Goal: Task Accomplishment & Management: Manage account settings

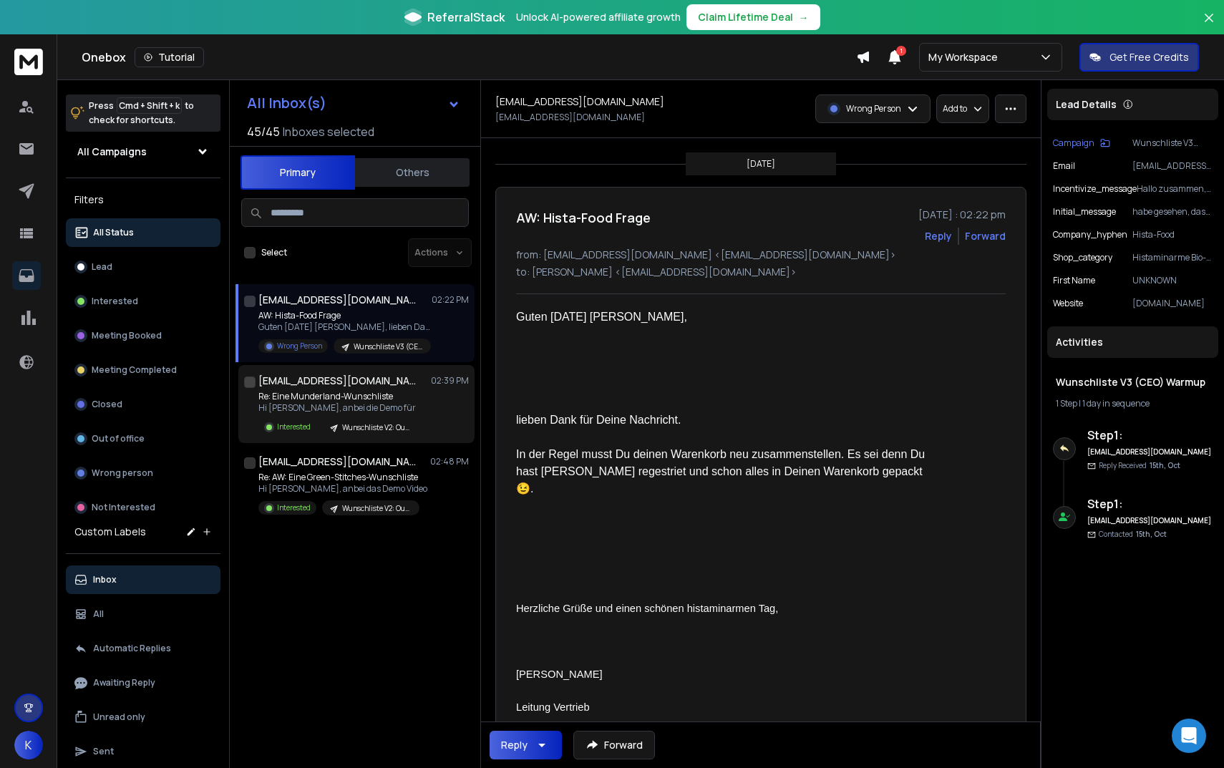
scroll to position [32, 0]
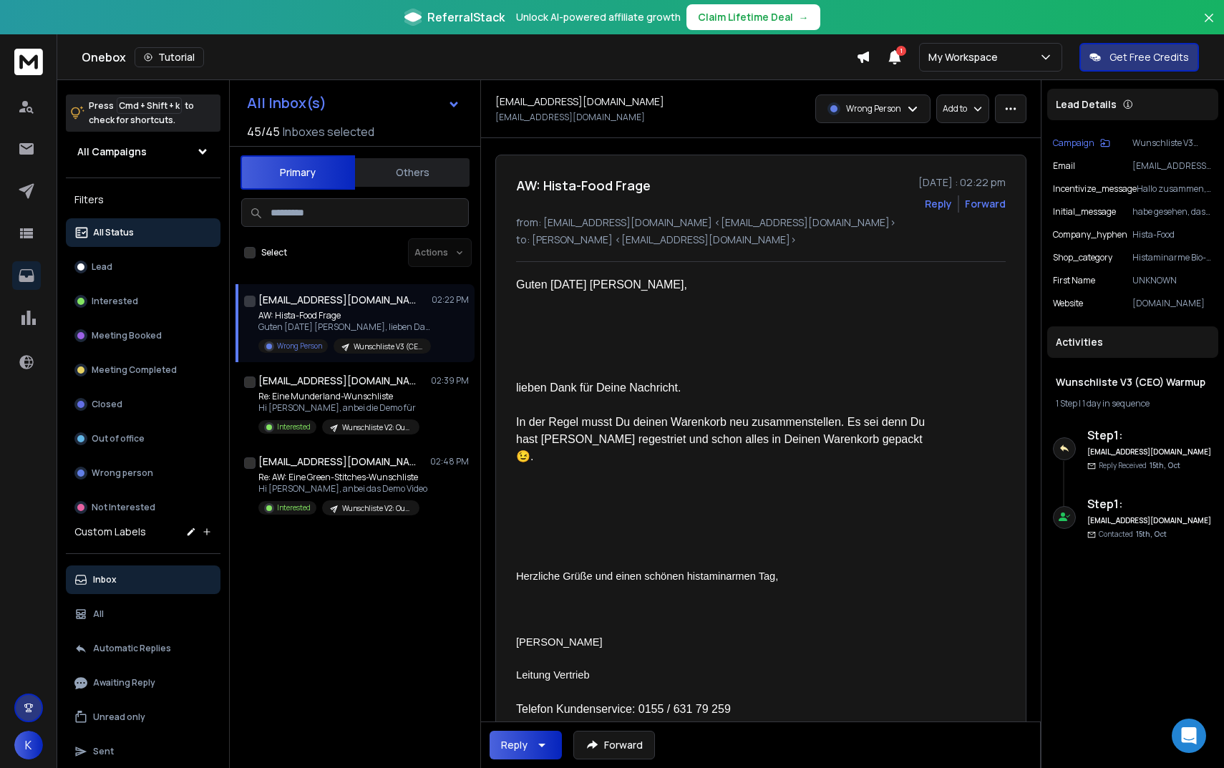
click at [403, 173] on button "Others" at bounding box center [412, 173] width 115 height 32
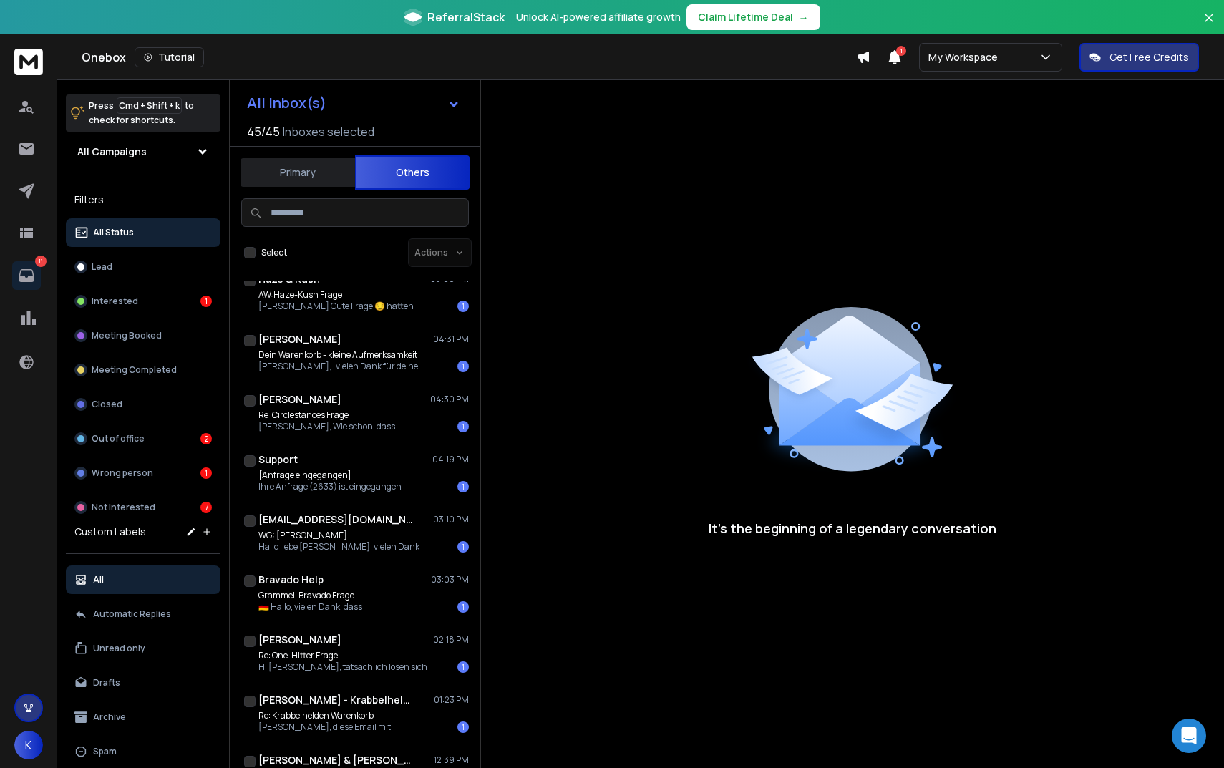
scroll to position [666, 0]
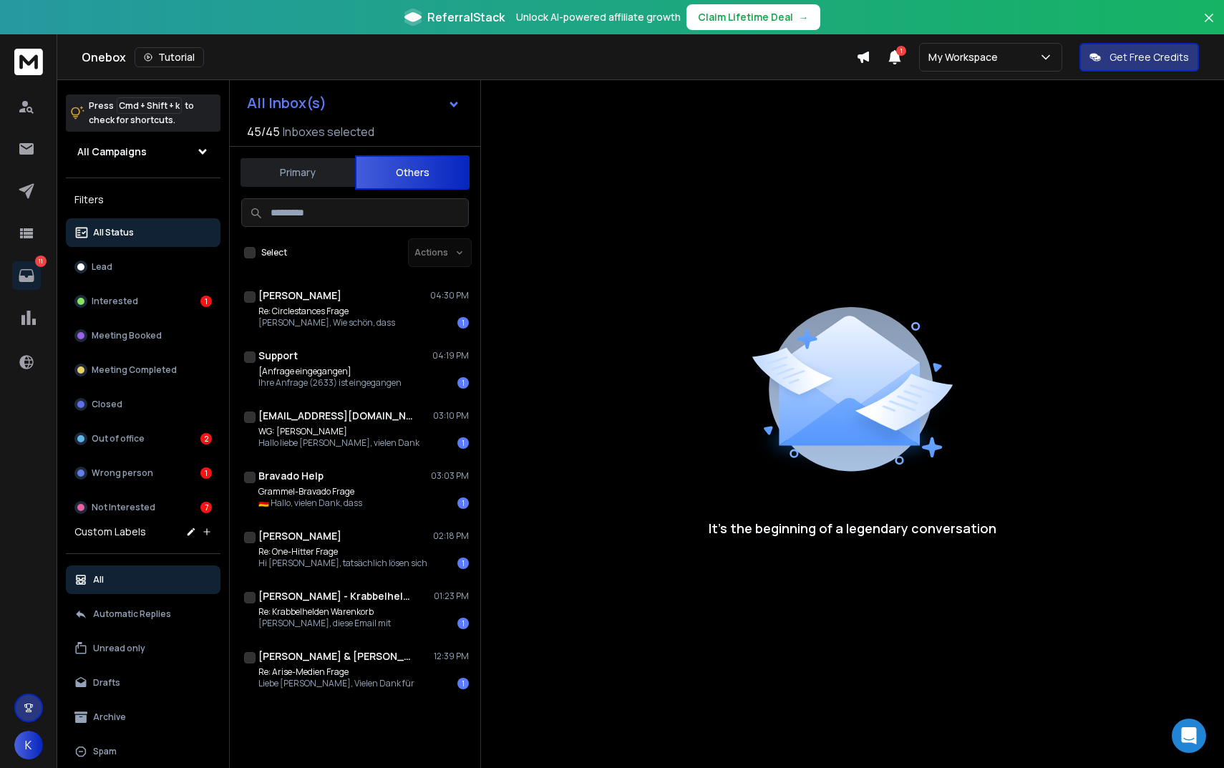
click at [294, 195] on div at bounding box center [355, 210] width 239 height 34
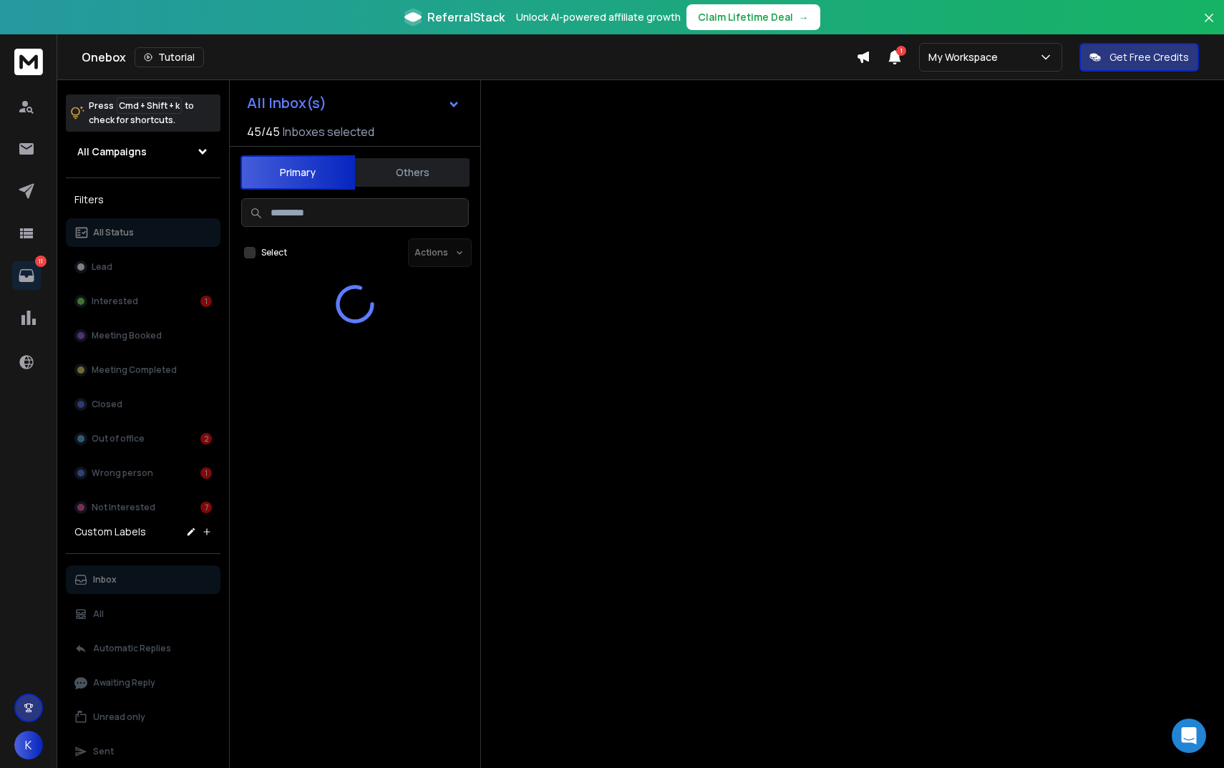
click at [291, 170] on button "Primary" at bounding box center [298, 172] width 115 height 34
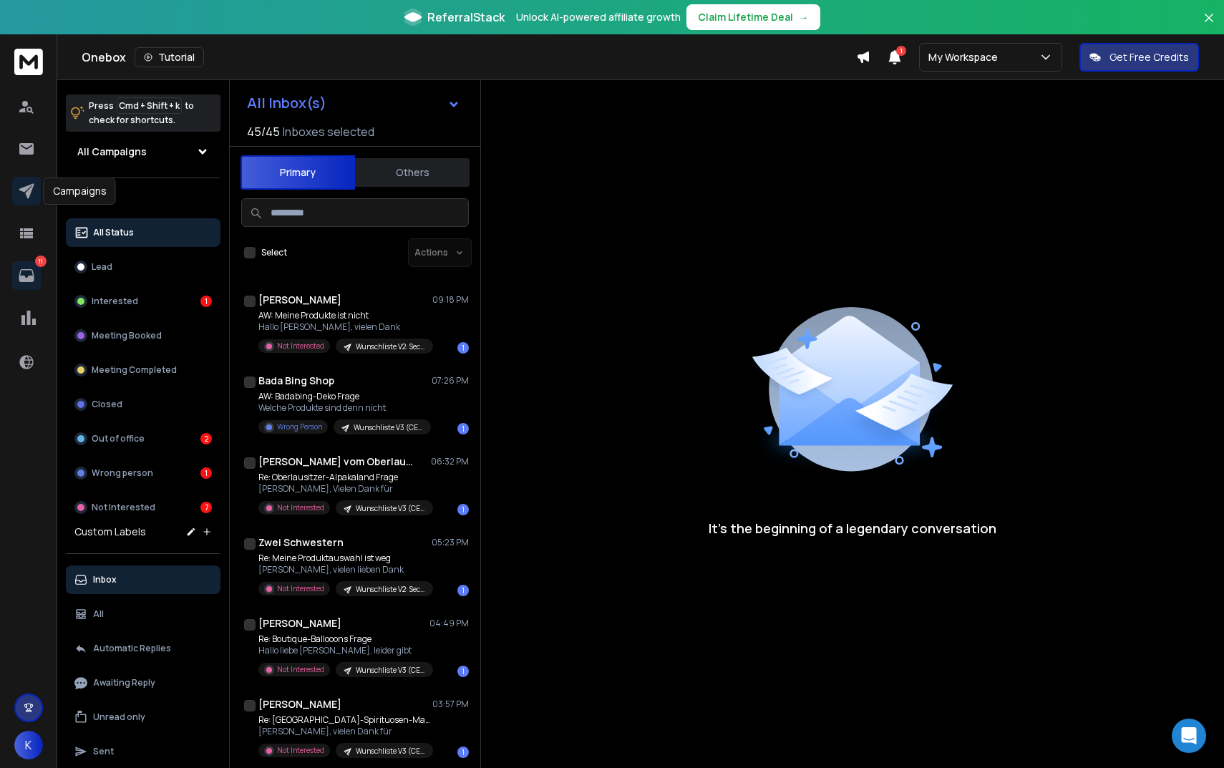
click at [35, 188] on link at bounding box center [26, 191] width 29 height 29
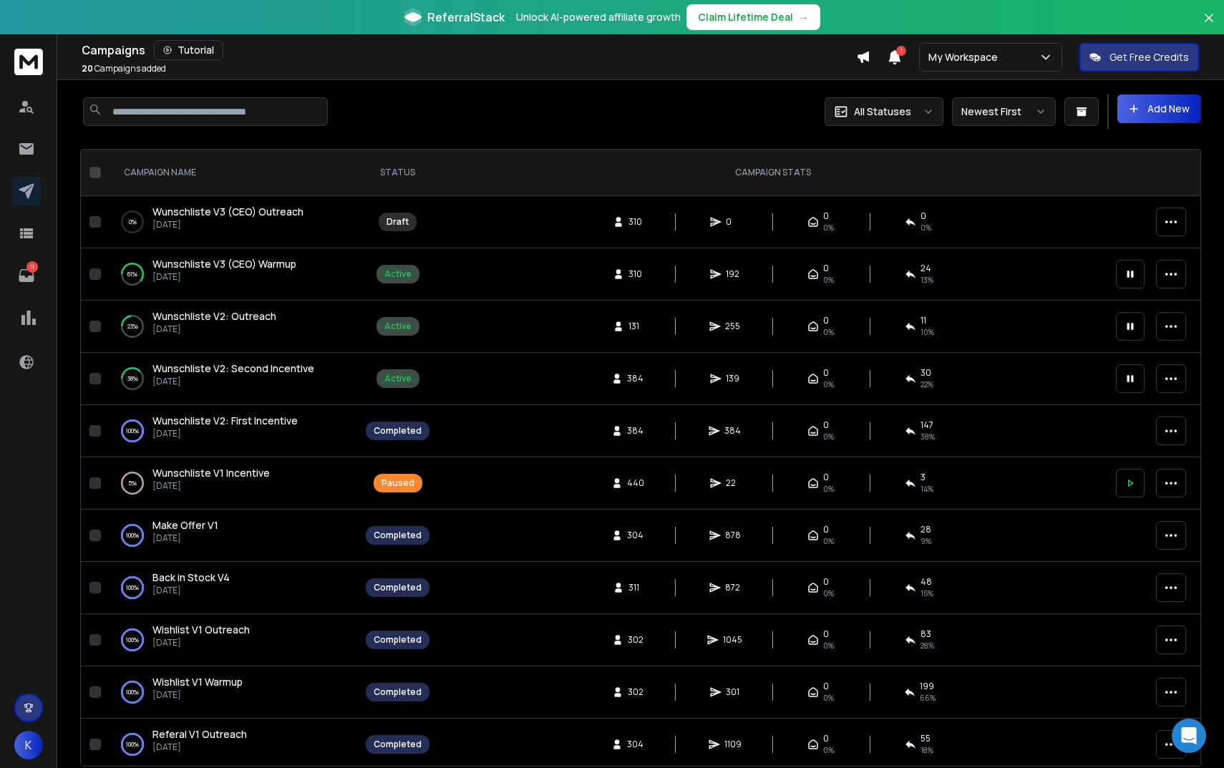
click at [289, 214] on span "Wunschliste V3 (CEO) Outreach" at bounding box center [228, 212] width 151 height 14
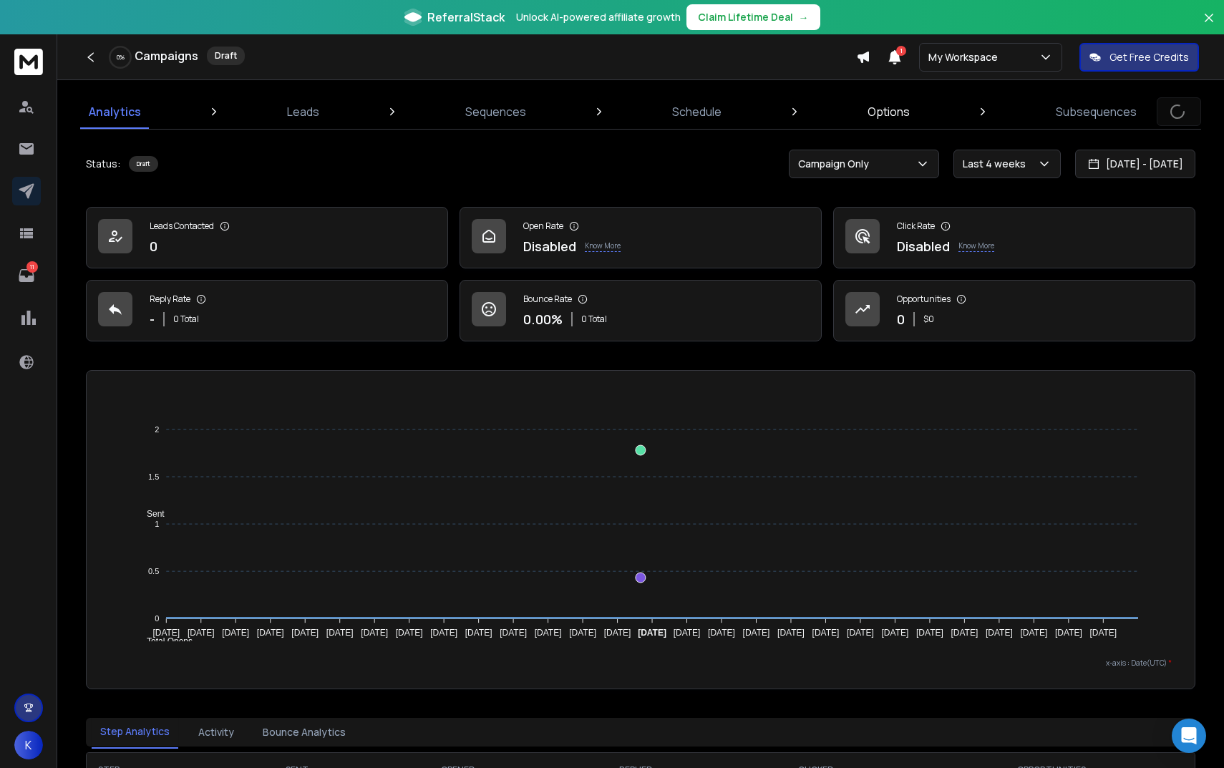
click at [874, 122] on link "Options" at bounding box center [888, 112] width 59 height 34
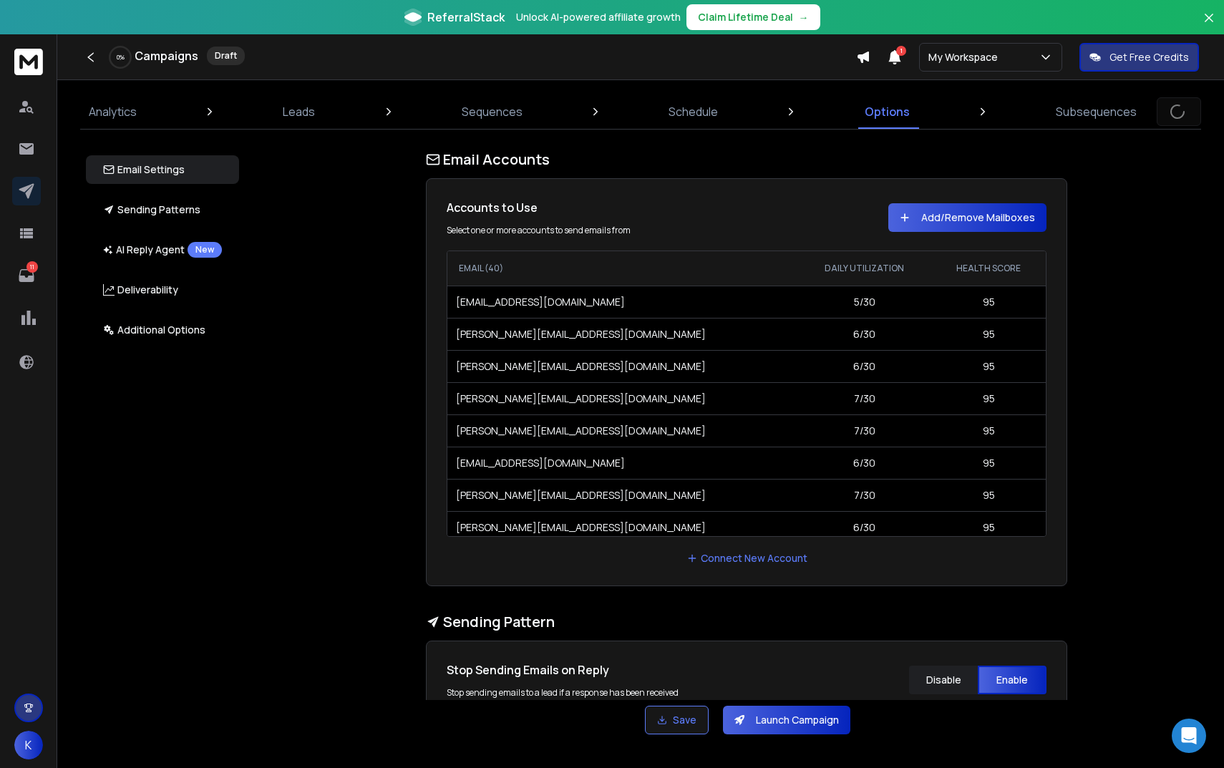
click at [743, 716] on icon at bounding box center [740, 720] width 10 height 10
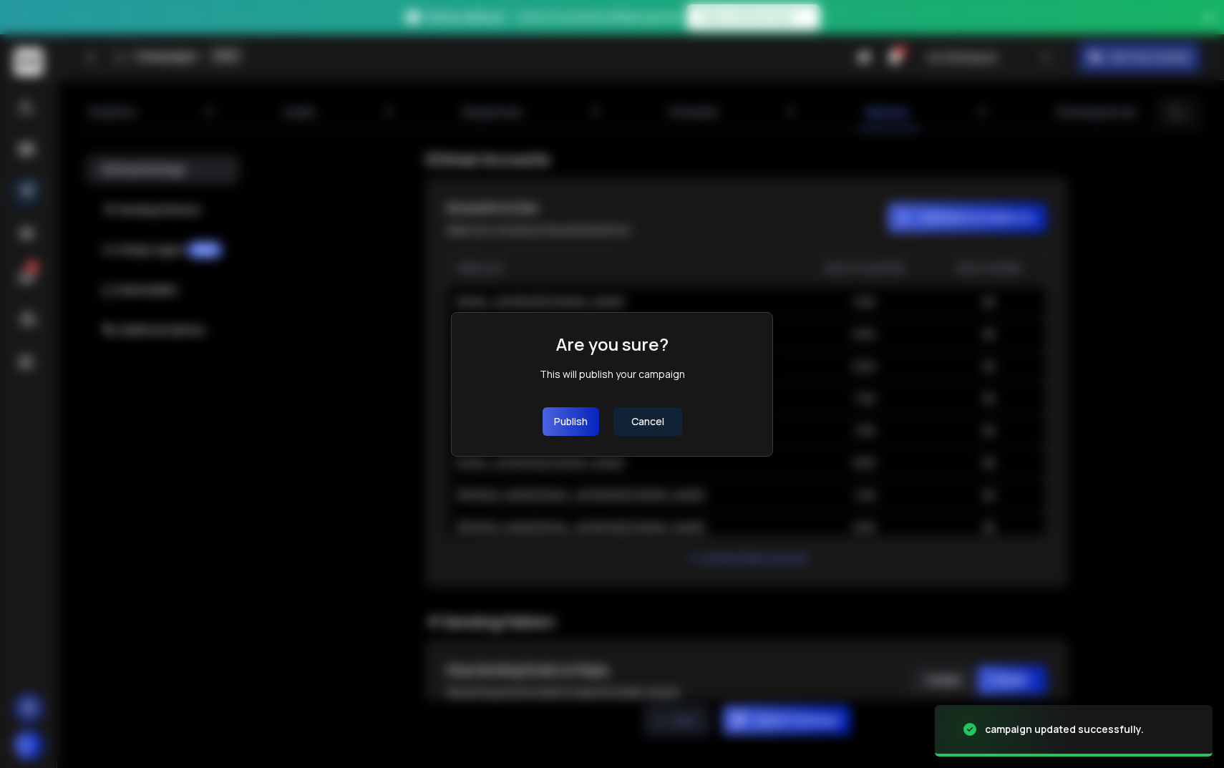
click at [555, 425] on button "Publish" at bounding box center [571, 421] width 57 height 29
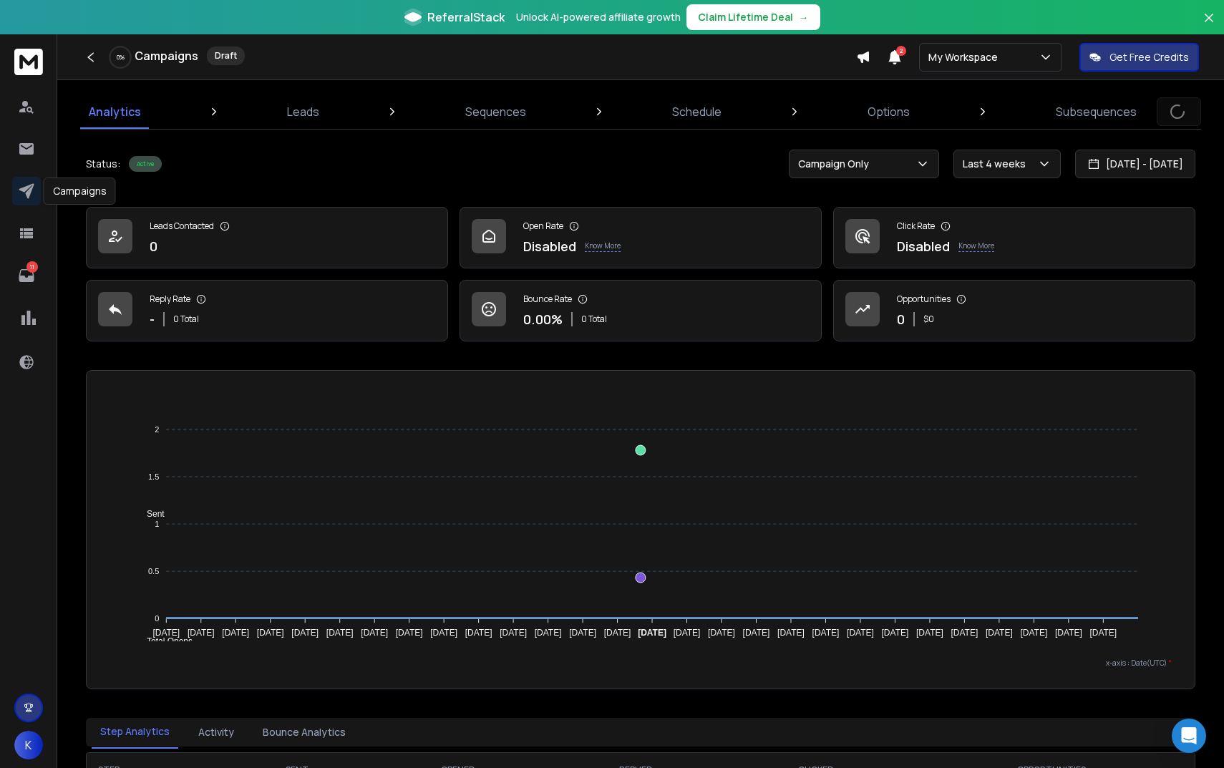
click at [26, 197] on icon at bounding box center [26, 191] width 15 height 15
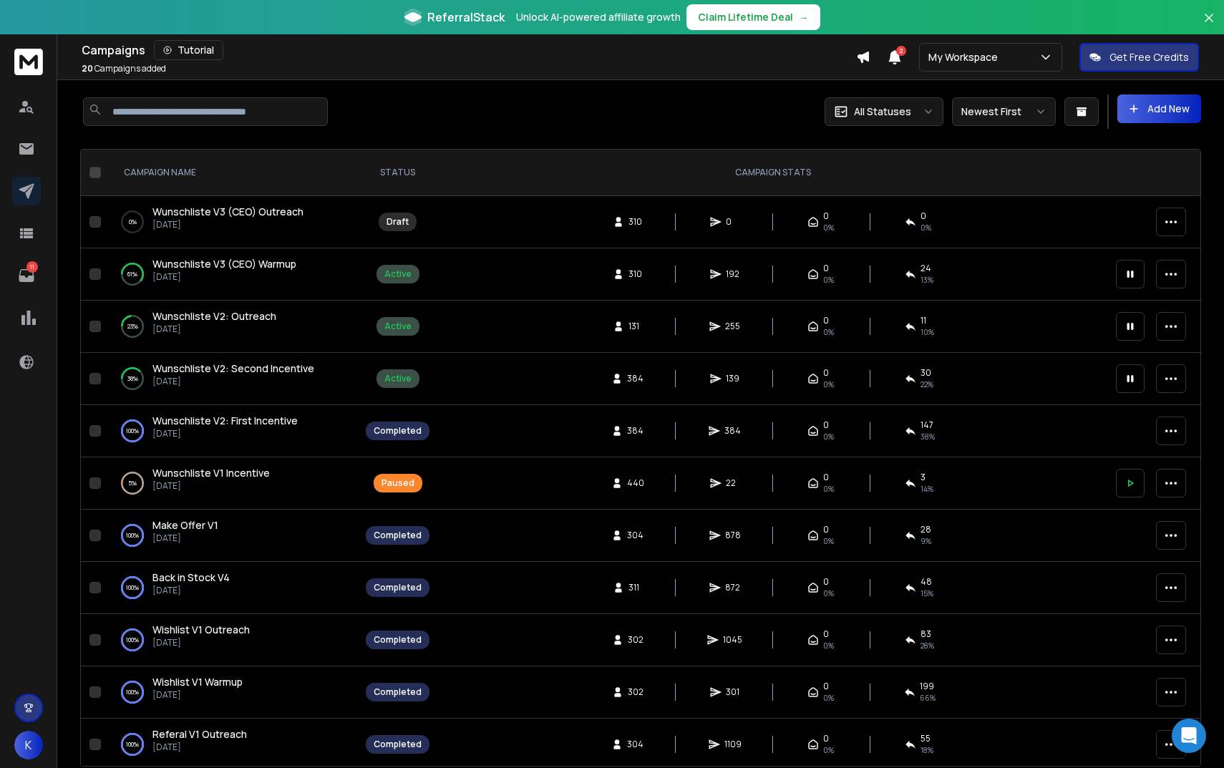
click at [240, 209] on span "Wunschliste V3 (CEO) Outreach" at bounding box center [228, 212] width 151 height 14
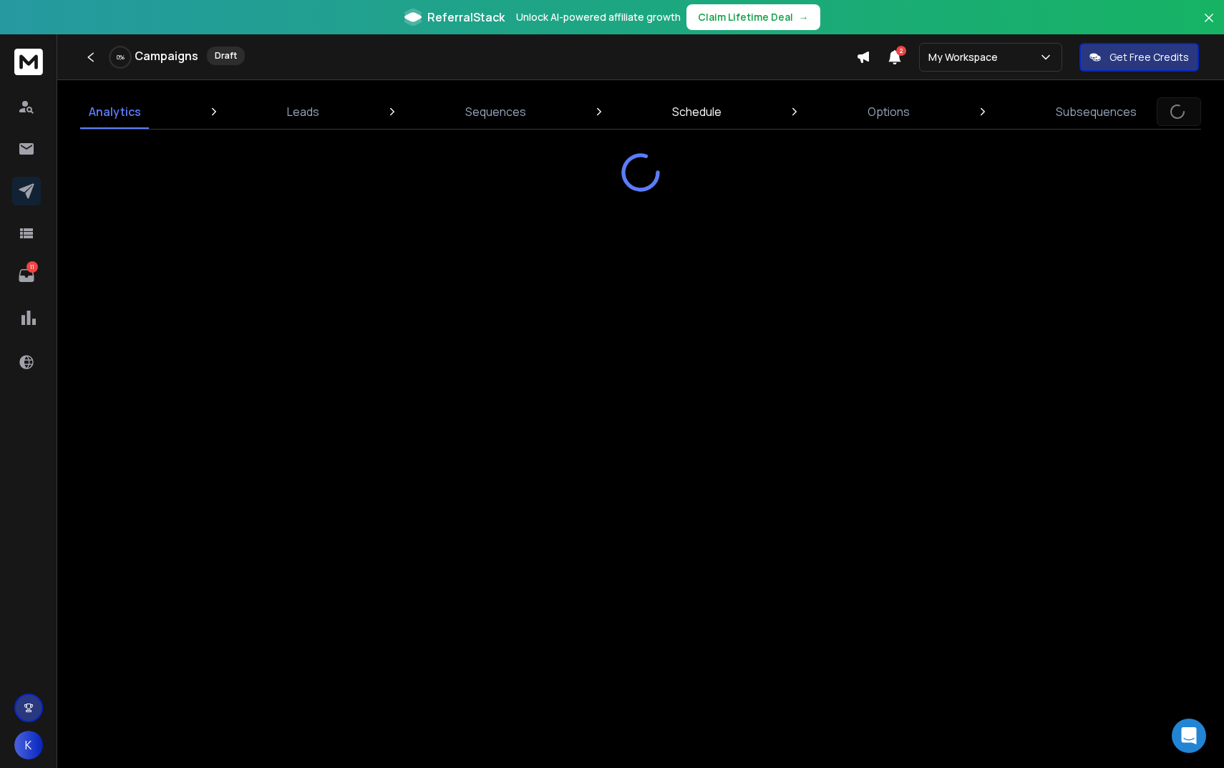
click at [700, 112] on p "Schedule" at bounding box center [696, 111] width 49 height 17
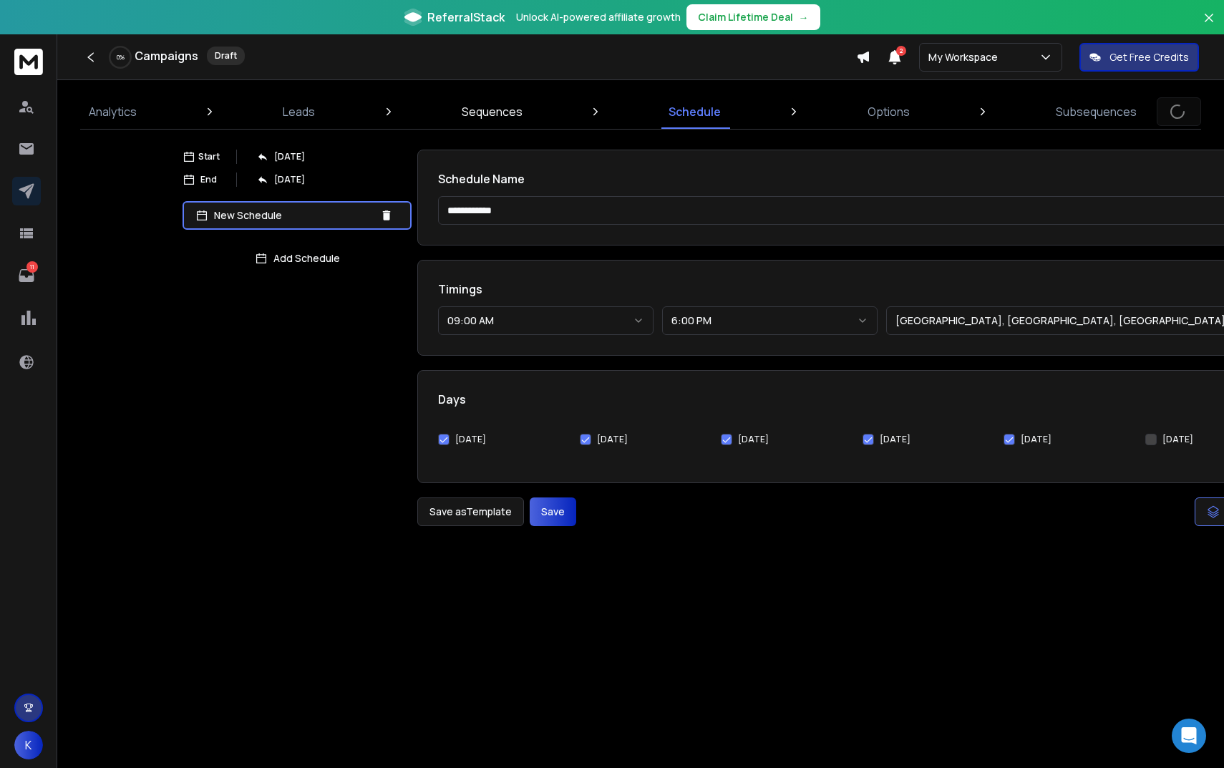
click at [514, 100] on link "Sequences" at bounding box center [492, 112] width 78 height 34
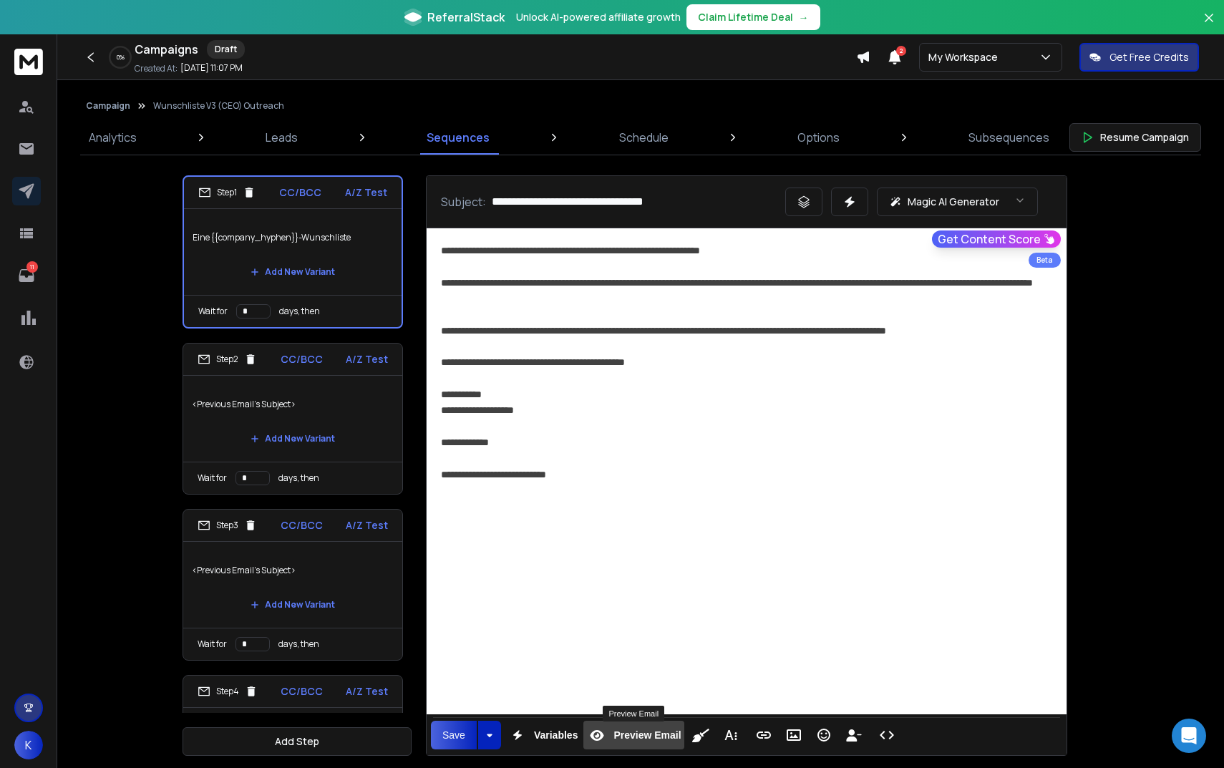
click at [601, 733] on icon "button" at bounding box center [598, 735] width 14 height 11
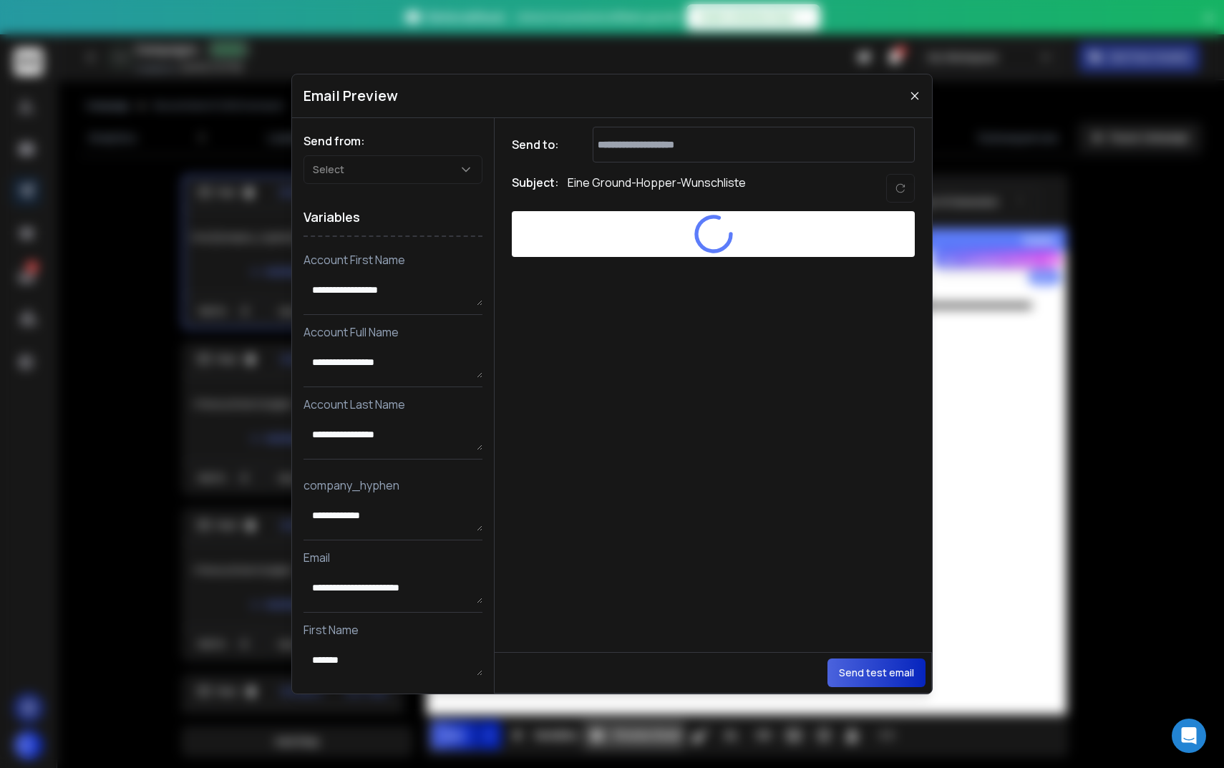
type textarea "**********"
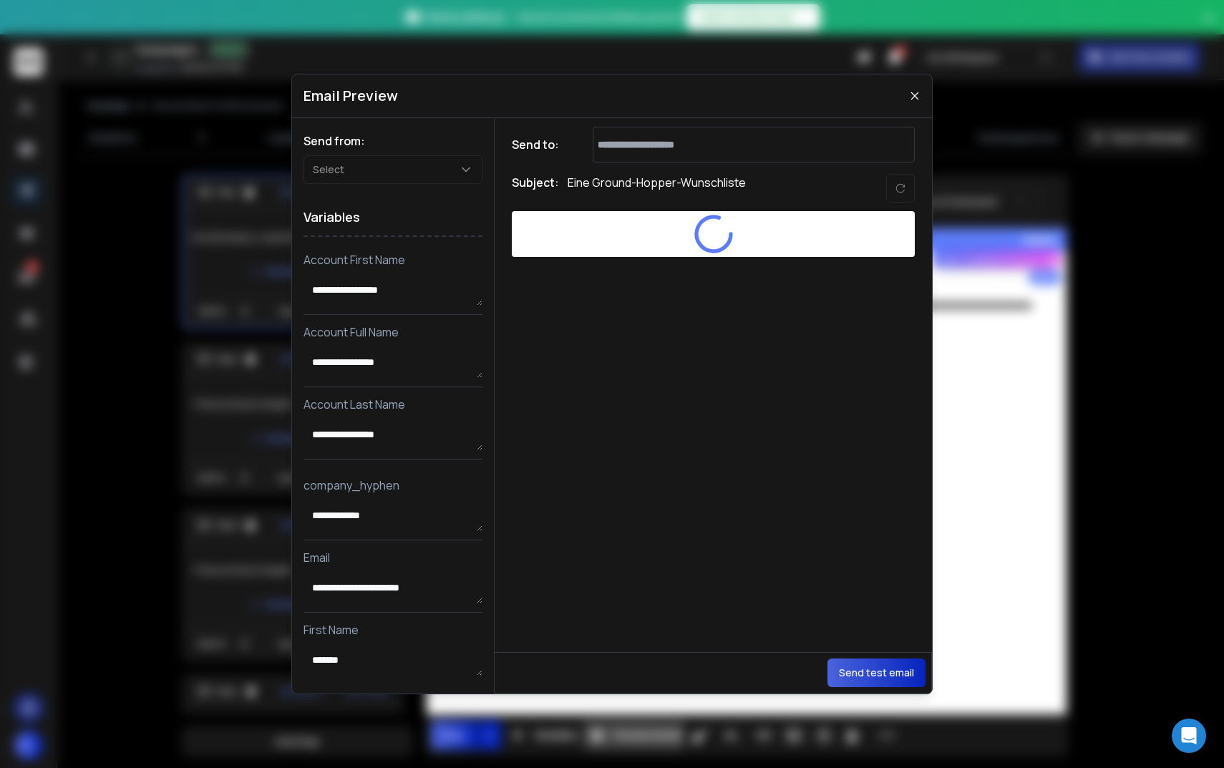
type textarea "**********"
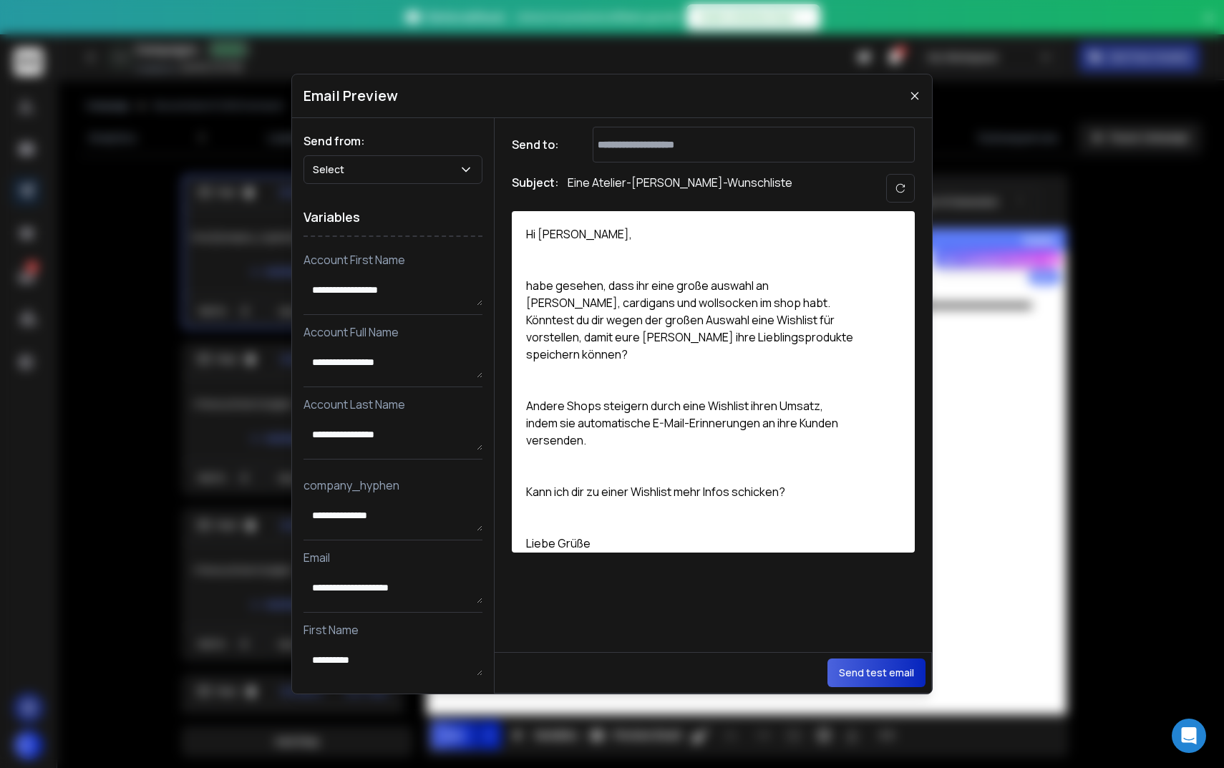
type textarea "******"
type textarea "**********"
type textarea "******"
click at [994, 395] on div "**********" at bounding box center [612, 383] width 1224 height 649
click at [912, 100] on icon at bounding box center [916, 96] width 8 height 8
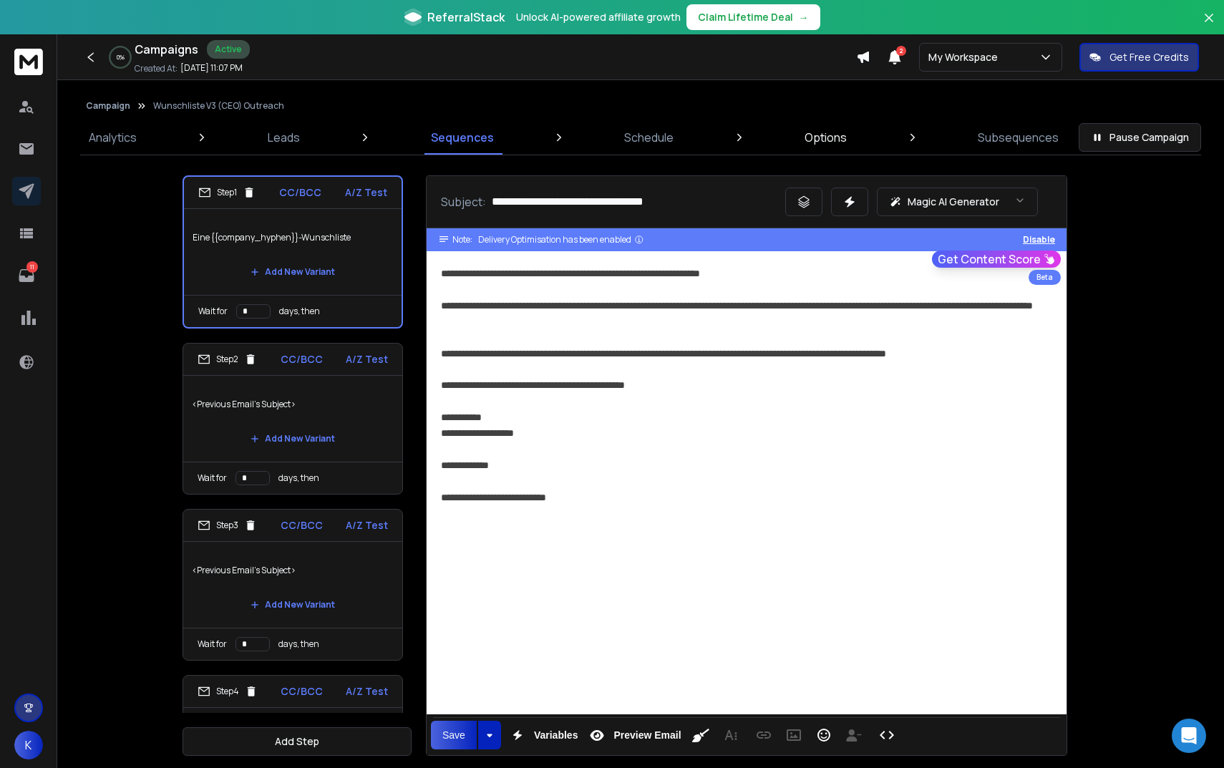
click at [836, 140] on p "Options" at bounding box center [826, 137] width 42 height 17
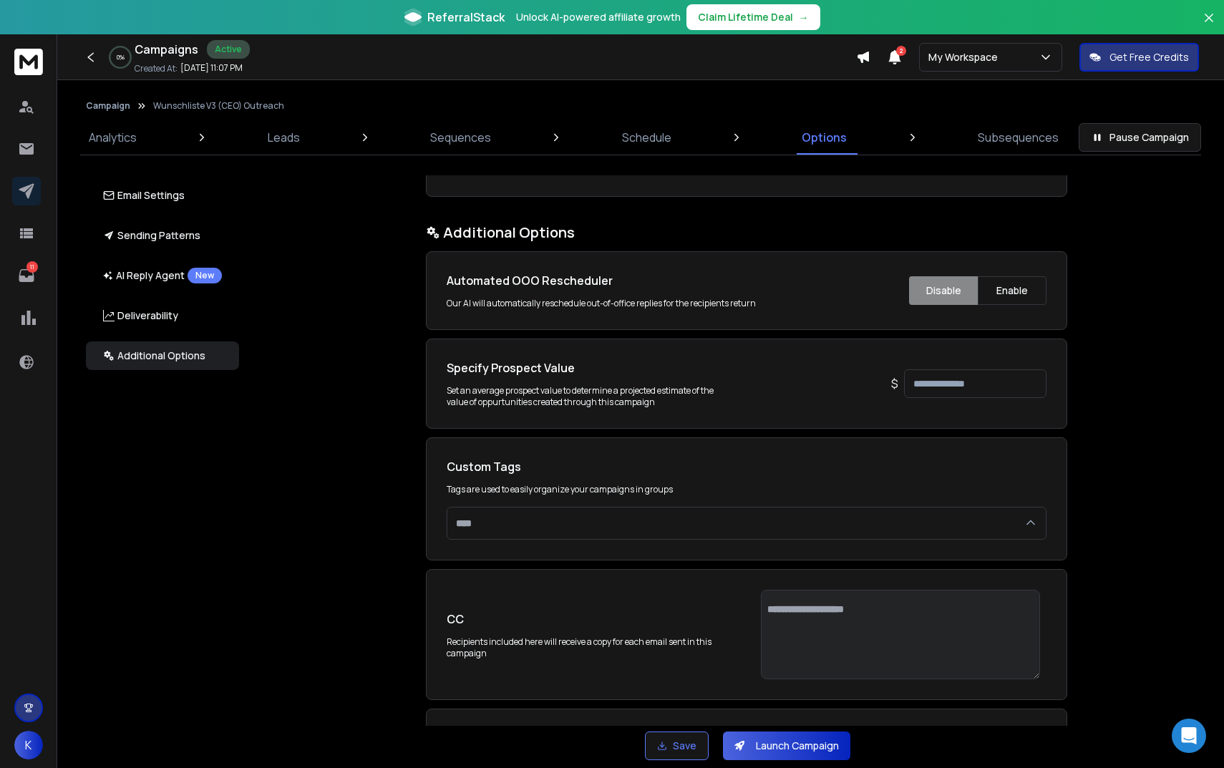
scroll to position [3159, 0]
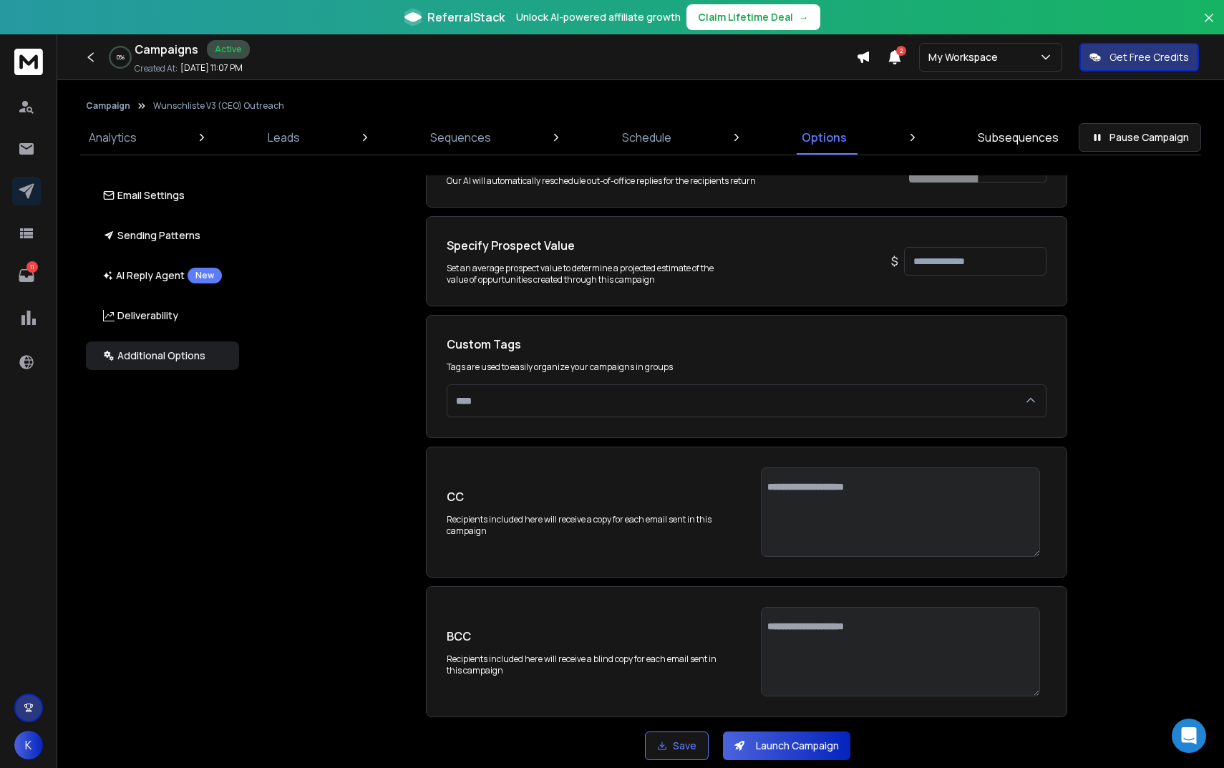
click at [995, 135] on p "Subsequences" at bounding box center [1018, 137] width 81 height 17
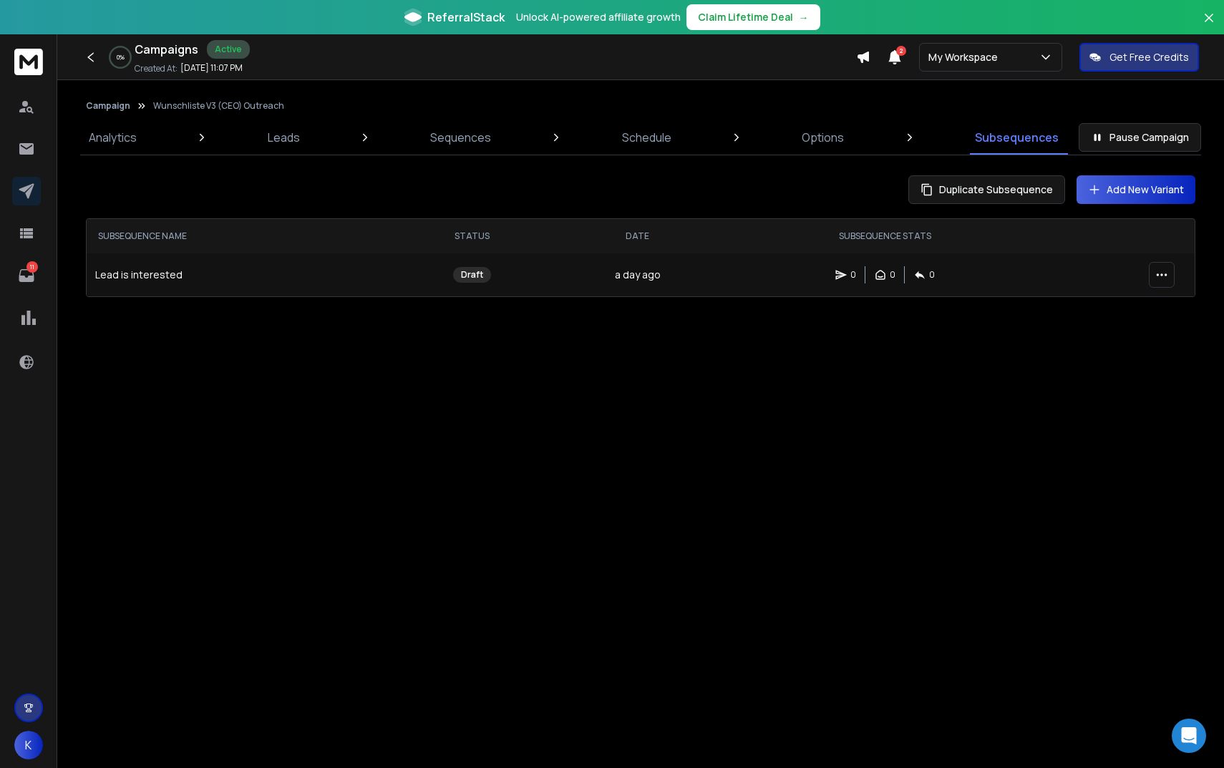
click at [1159, 271] on icon "button" at bounding box center [1162, 275] width 13 height 13
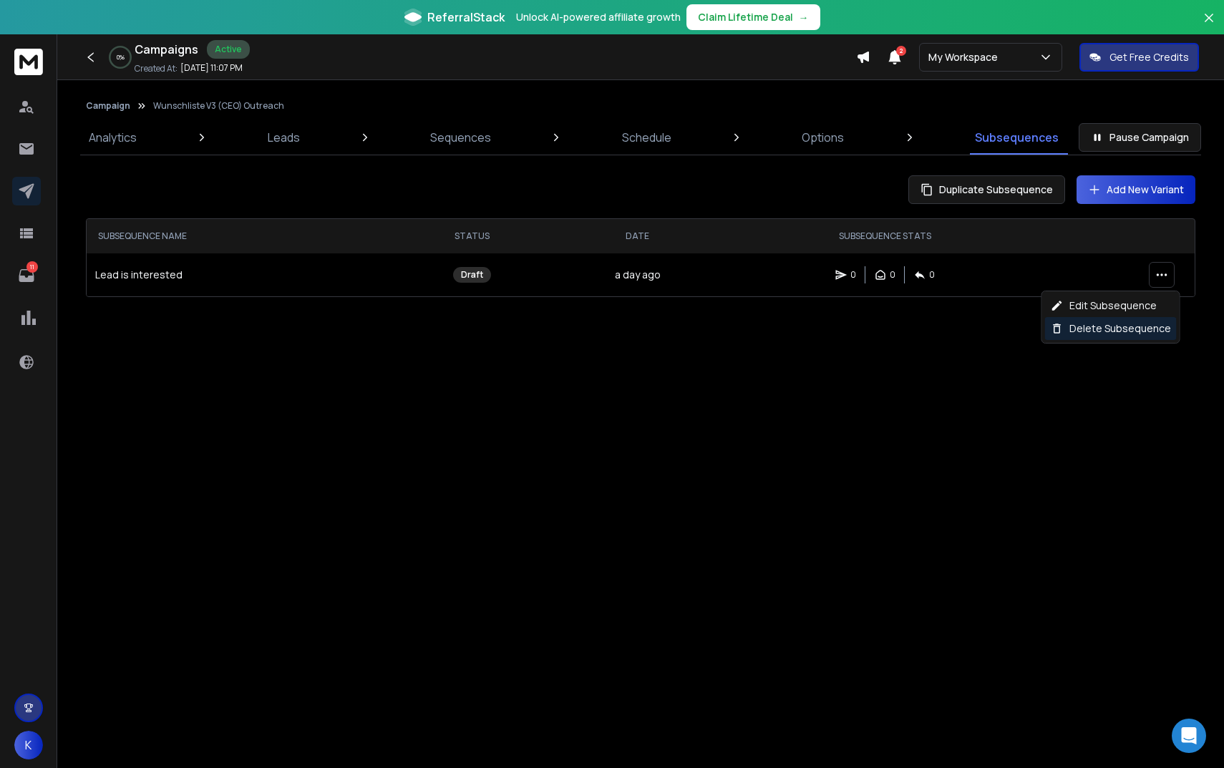
click at [1089, 329] on div "Delete Subsequence" at bounding box center [1111, 329] width 120 height 14
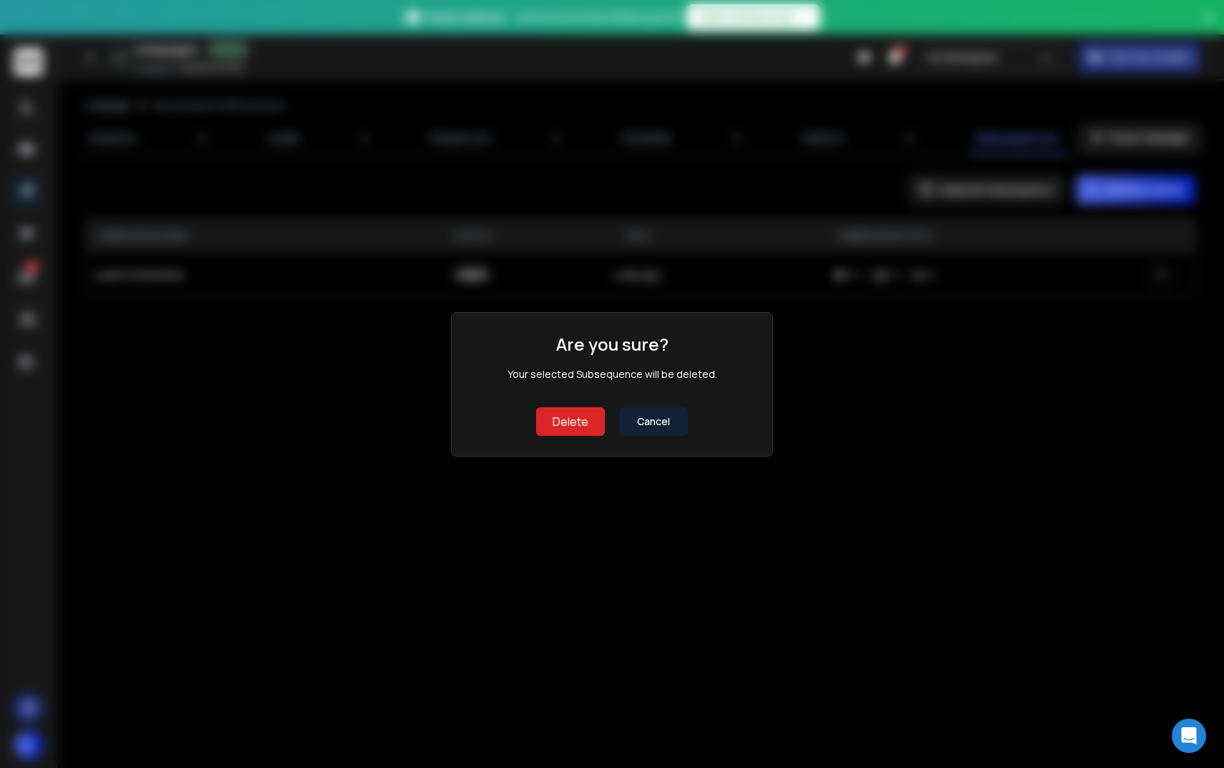
click at [678, 427] on button "Cancel" at bounding box center [653, 421] width 69 height 29
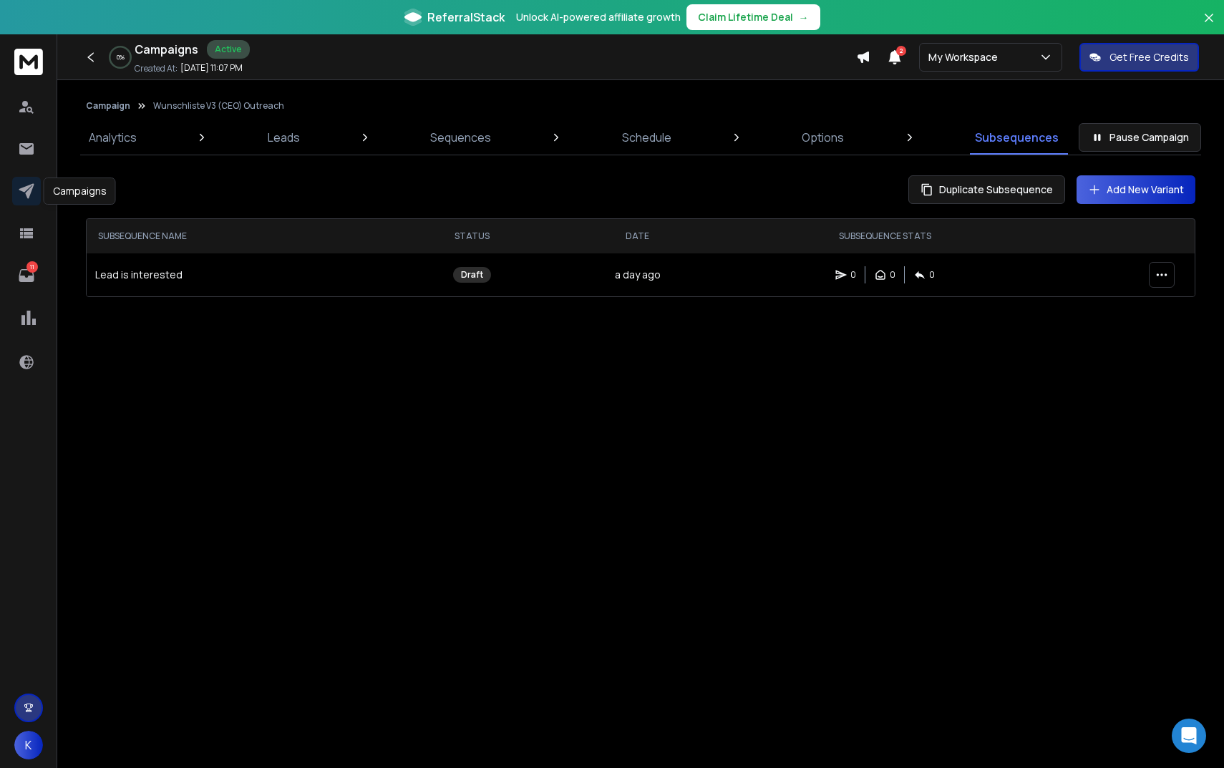
click at [27, 192] on icon at bounding box center [26, 191] width 15 height 15
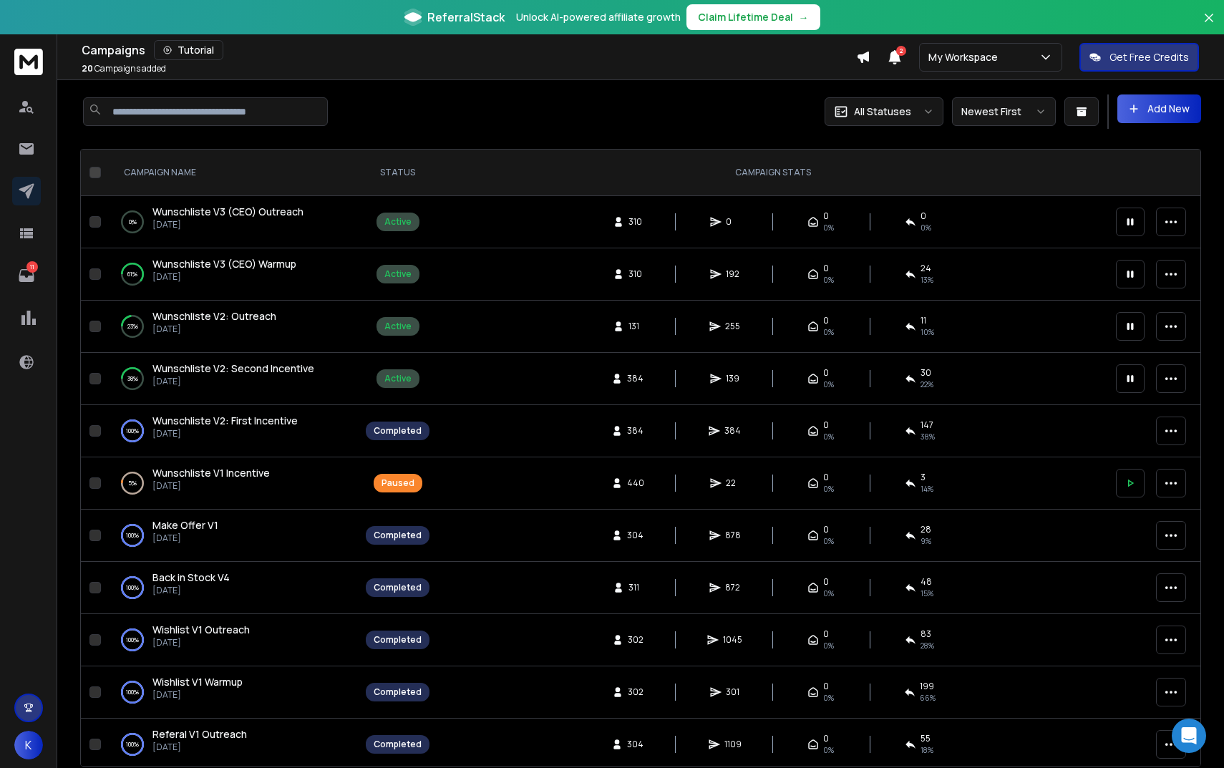
click at [279, 367] on span "Wunschliste V2: Second Incentive" at bounding box center [234, 369] width 162 height 14
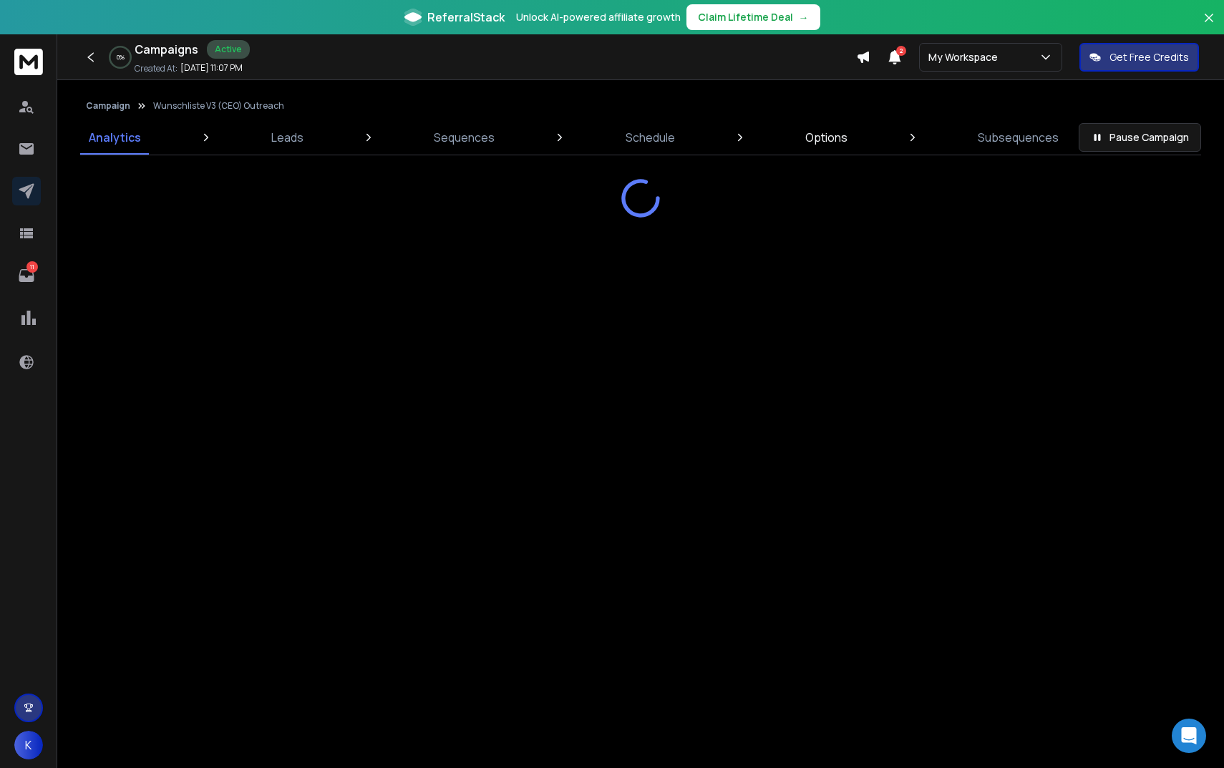
click at [826, 140] on p "Options" at bounding box center [827, 137] width 42 height 17
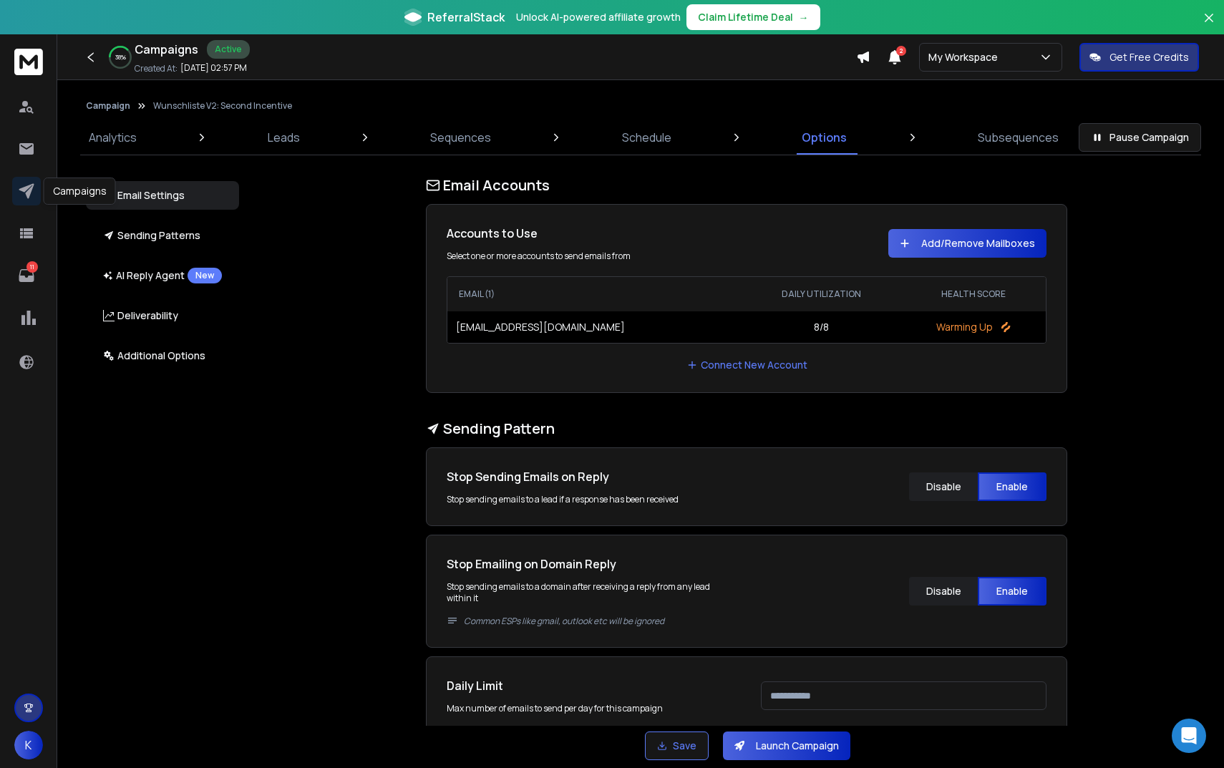
click at [25, 188] on icon at bounding box center [26, 191] width 15 height 15
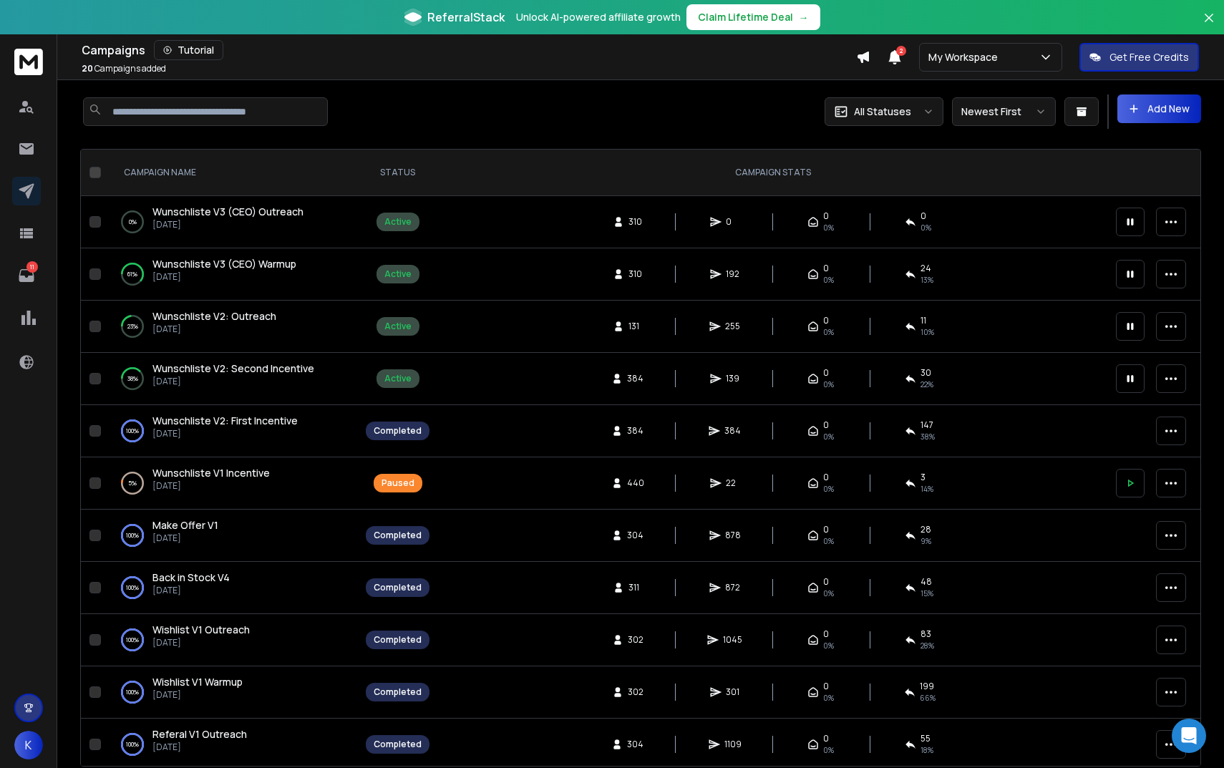
click at [237, 256] on td "61 % Wunschliste V3 (CEO) Warmup [DATE]" at bounding box center [232, 274] width 251 height 52
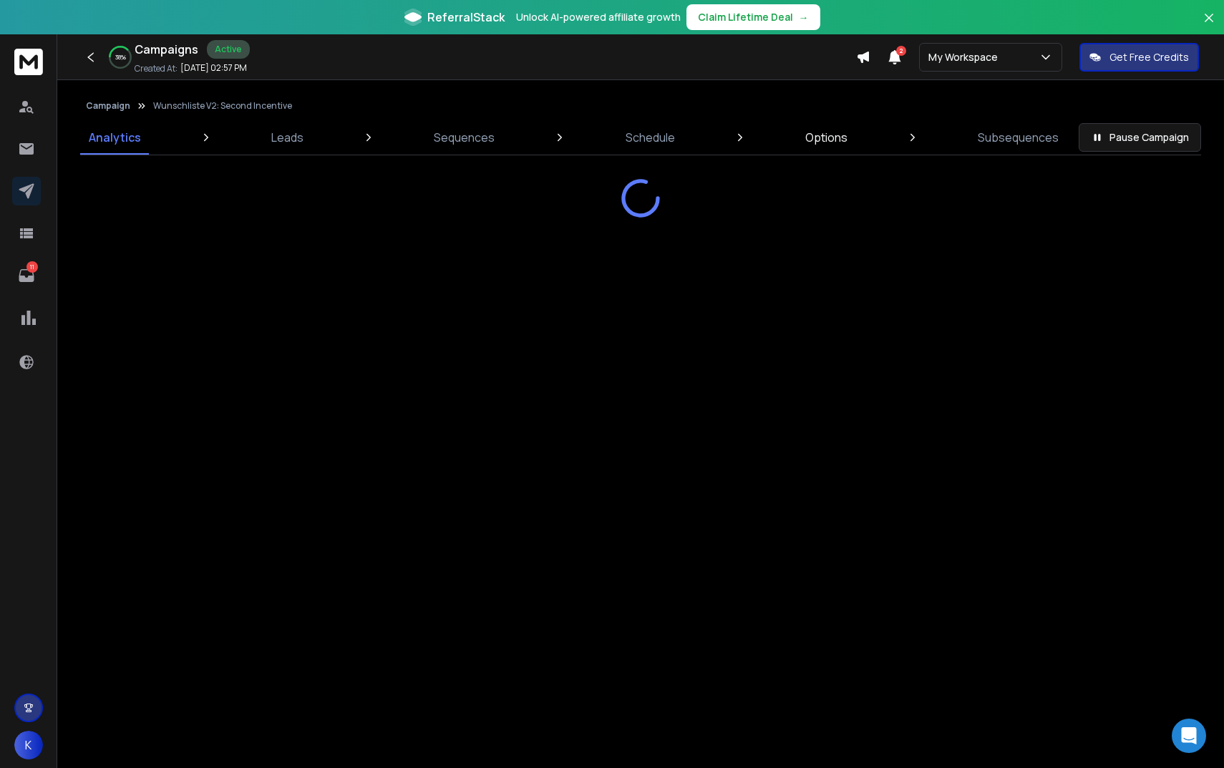
click at [811, 140] on p "Options" at bounding box center [827, 137] width 42 height 17
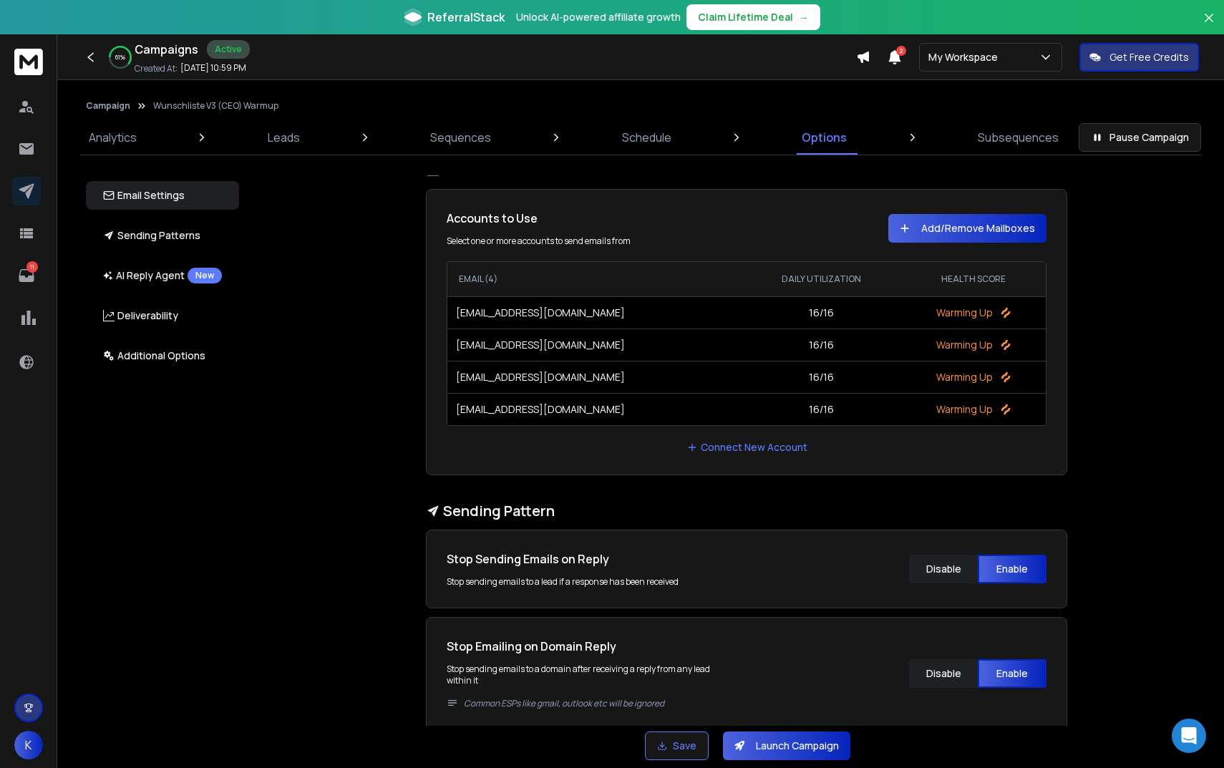
scroll to position [10, 0]
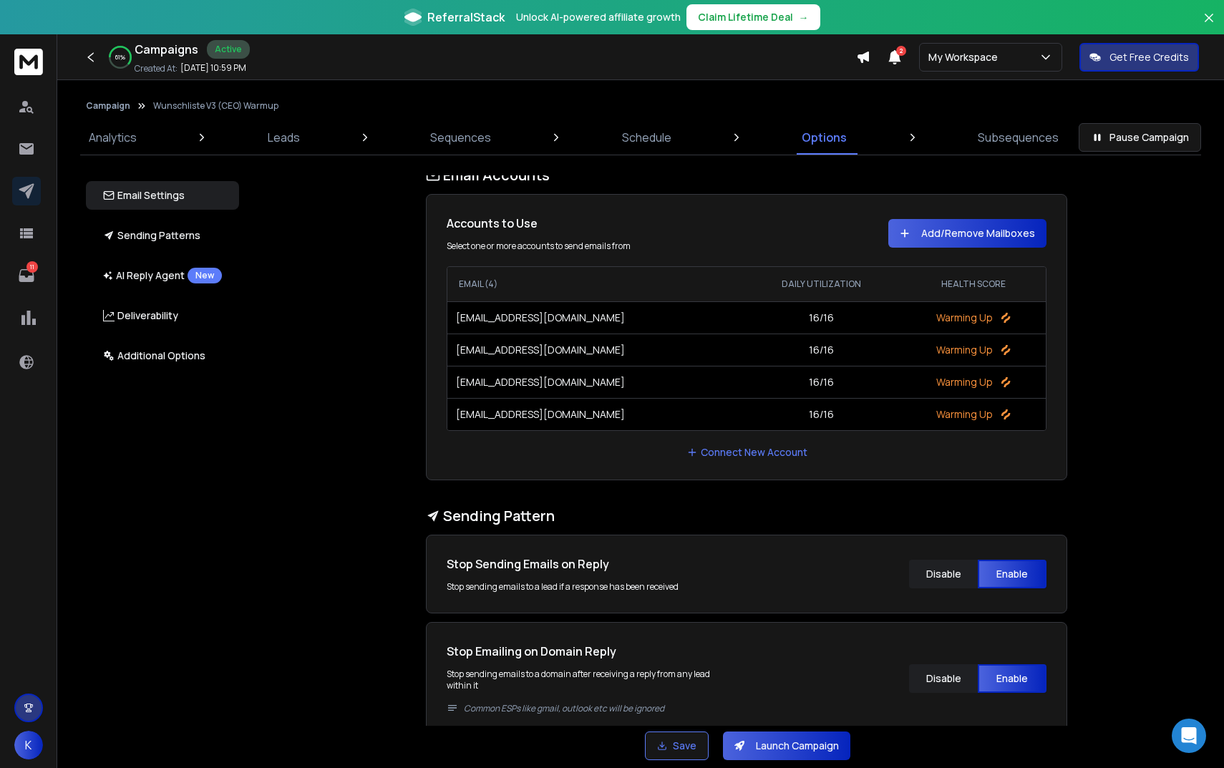
click at [18, 175] on div "11" at bounding box center [28, 236] width 33 height 289
click at [19, 186] on icon at bounding box center [26, 191] width 17 height 17
